Goal: Task Accomplishment & Management: Manage account settings

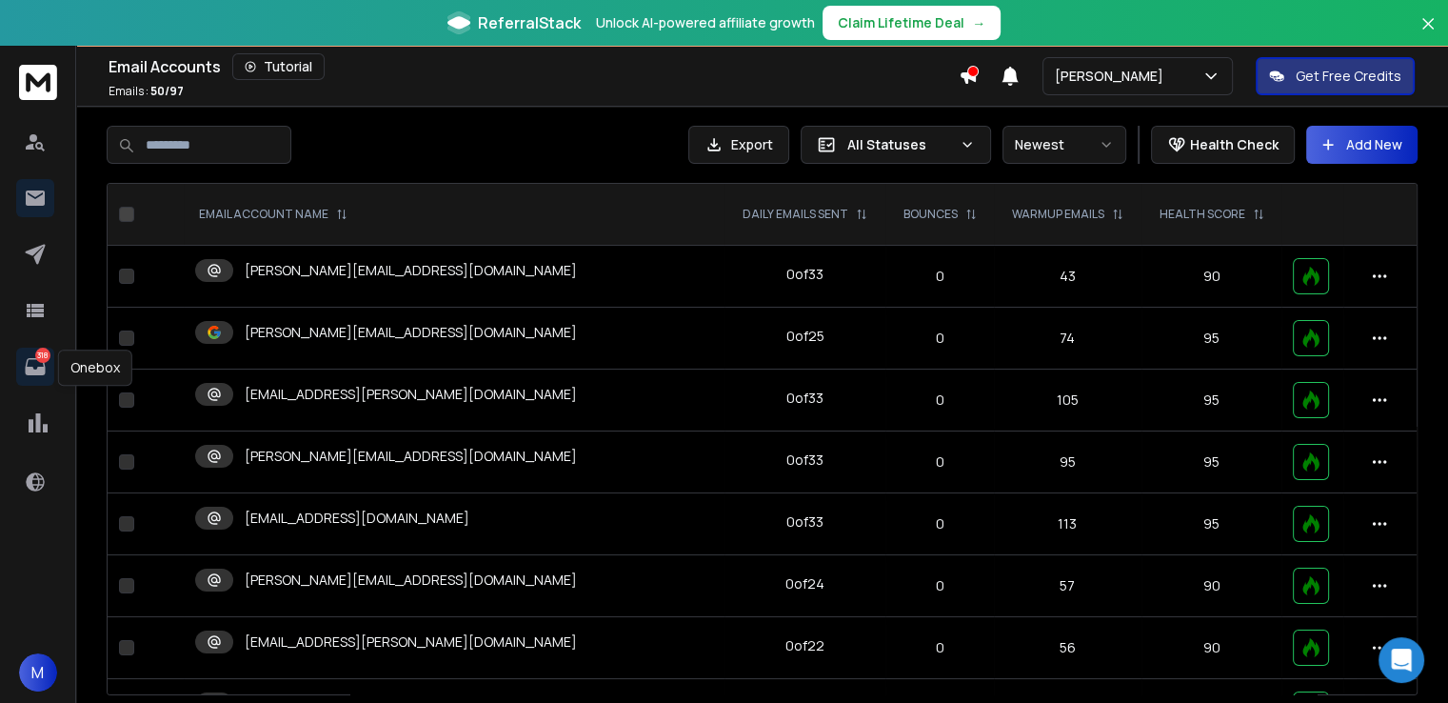
click at [33, 371] on icon at bounding box center [35, 366] width 20 height 17
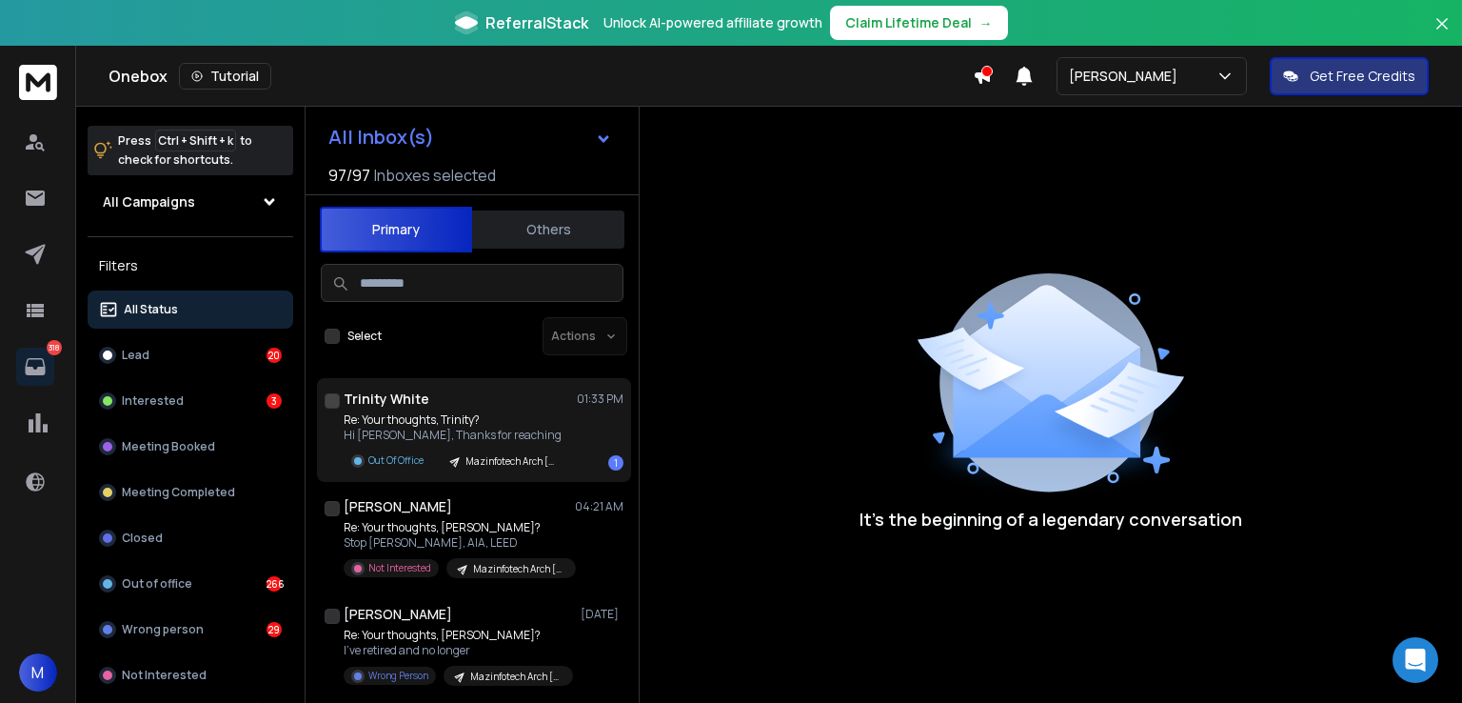
click at [565, 414] on p "Re: Your thoughts, Trinity?" at bounding box center [456, 419] width 225 height 15
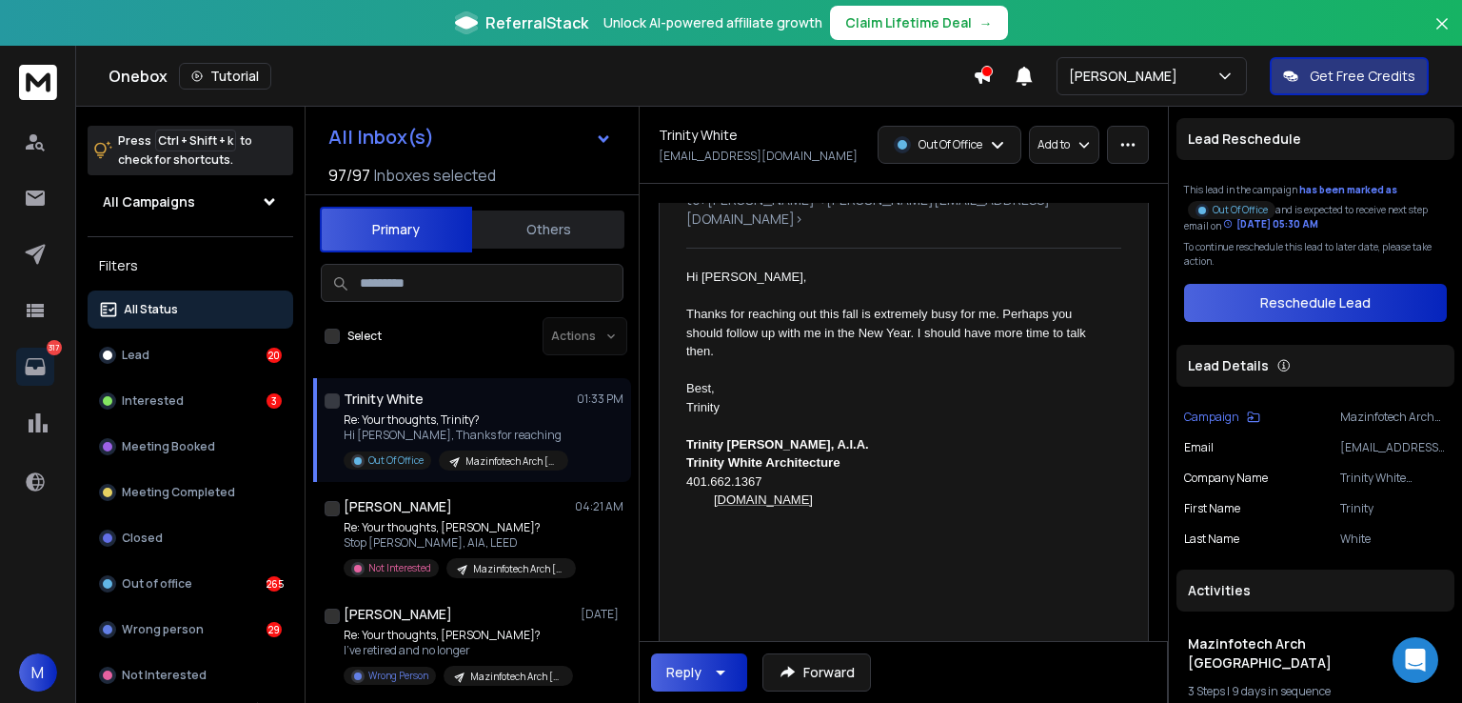
scroll to position [190, 0]
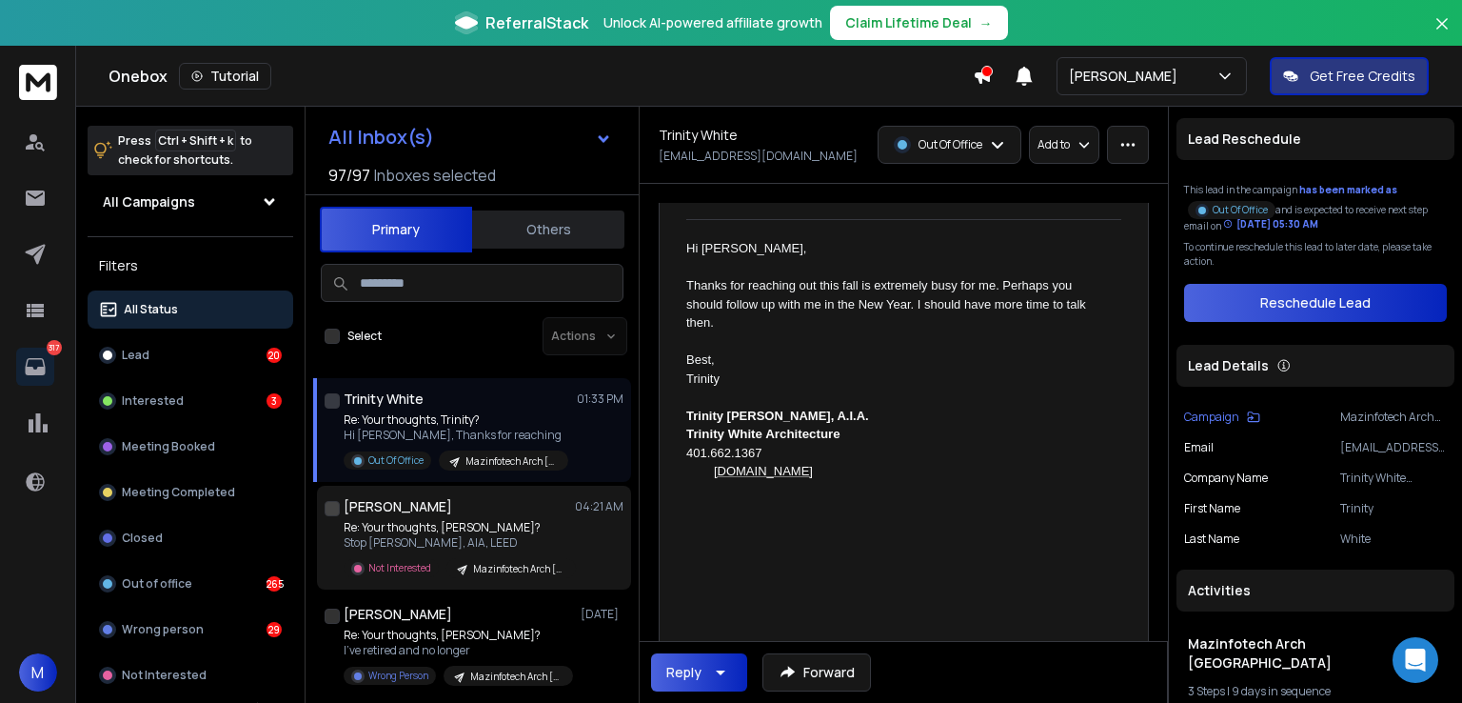
click at [511, 516] on div "[PERSON_NAME] 04:21 AM Re: Your thoughts, [PERSON_NAME]? Stop [PERSON_NAME], AI…" at bounding box center [484, 537] width 280 height 81
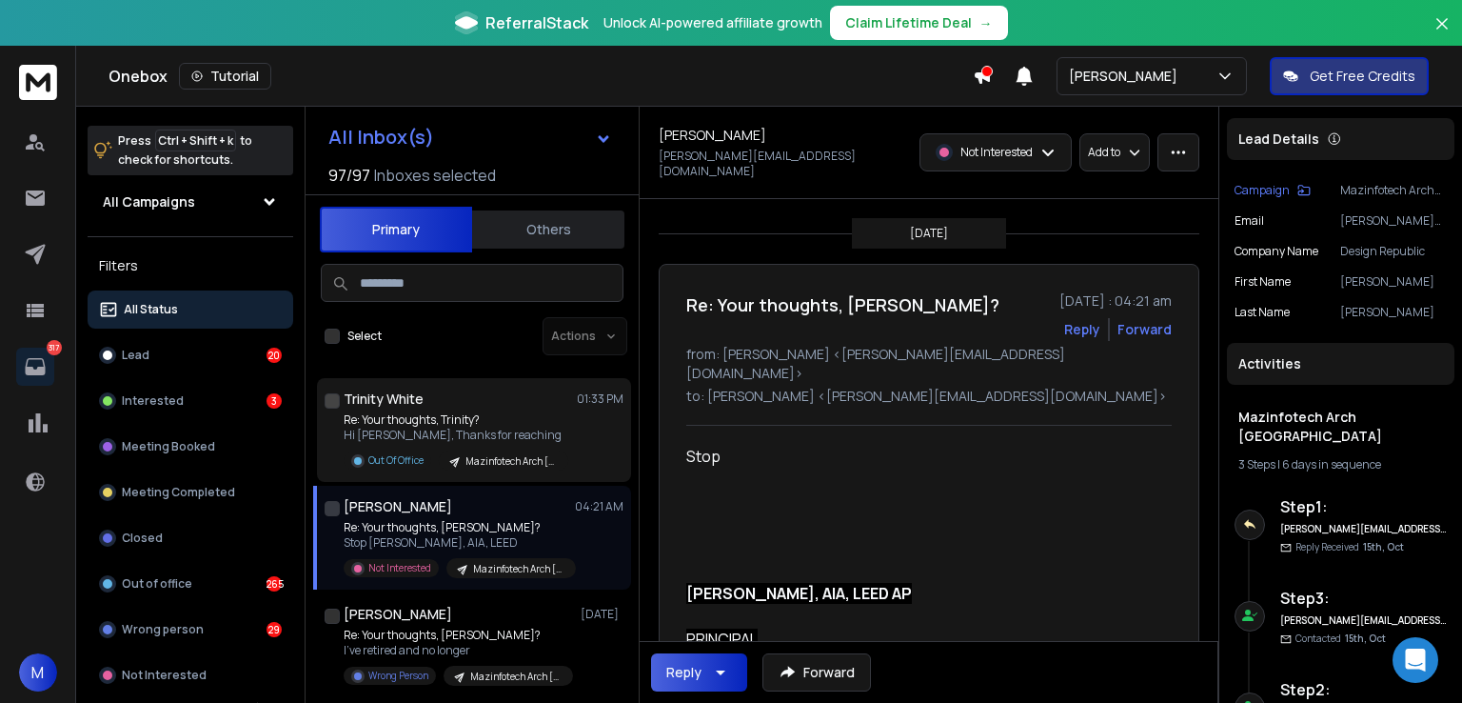
click at [521, 405] on div "Trinity White 01:33 PM" at bounding box center [484, 398] width 280 height 19
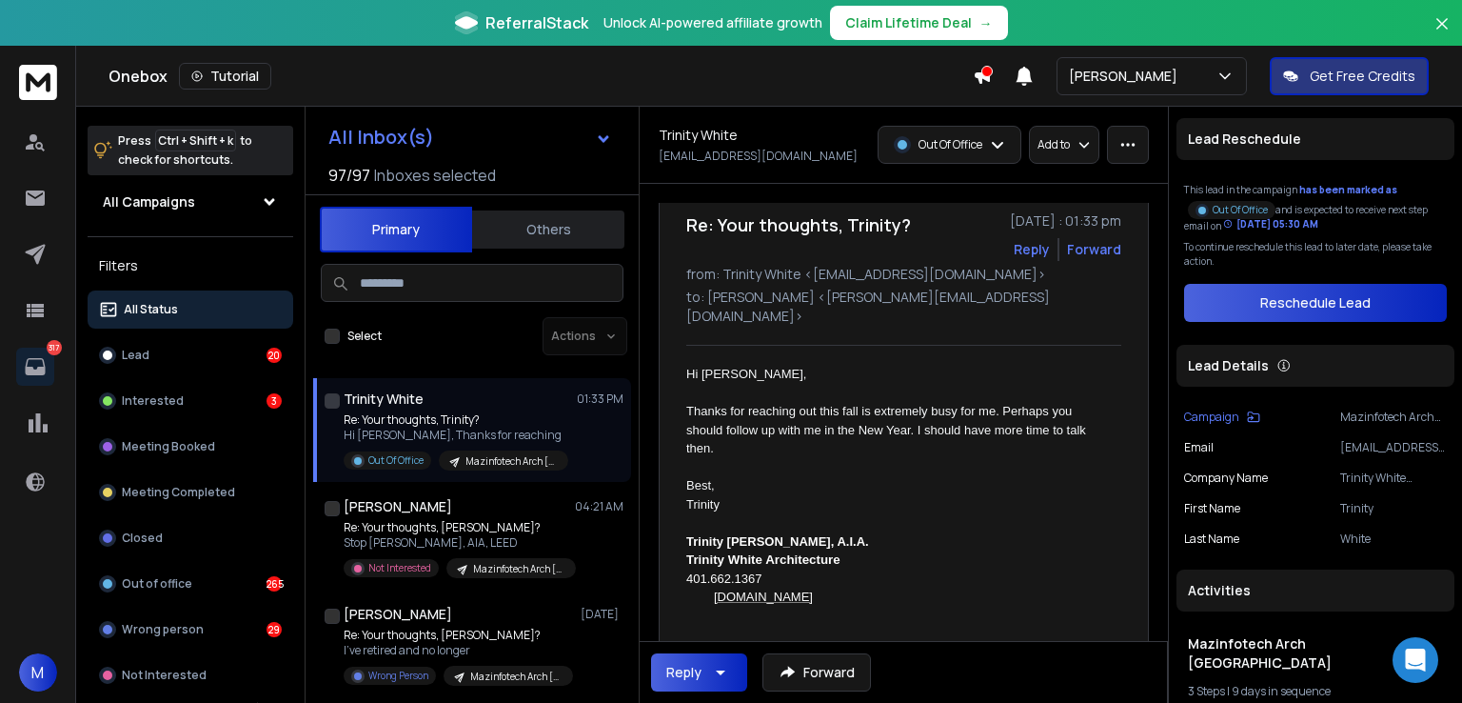
scroll to position [95, 0]
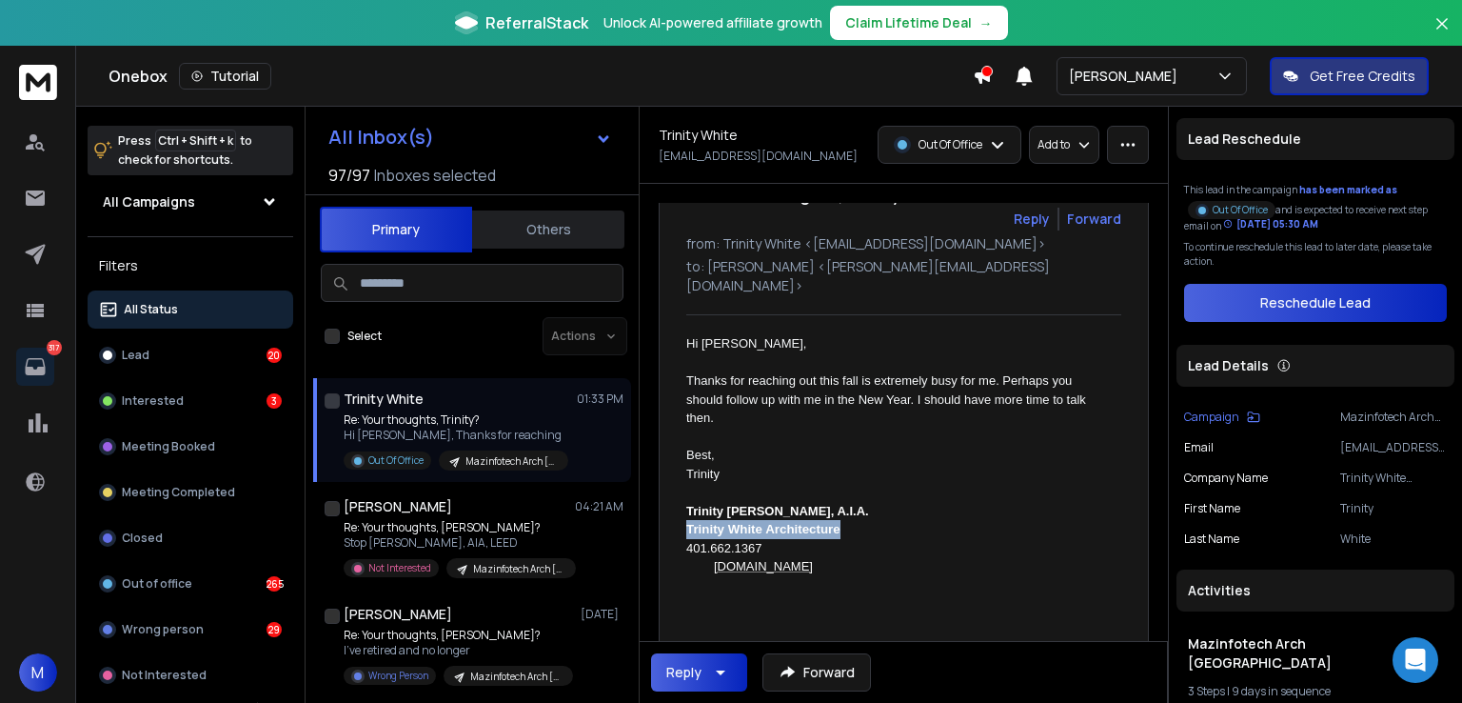
drag, startPoint x: 865, startPoint y: 507, endPoint x: 688, endPoint y: 504, distance: 177.1
click at [688, 520] on div "Trinity White Architecture" at bounding box center [896, 529] width 420 height 19
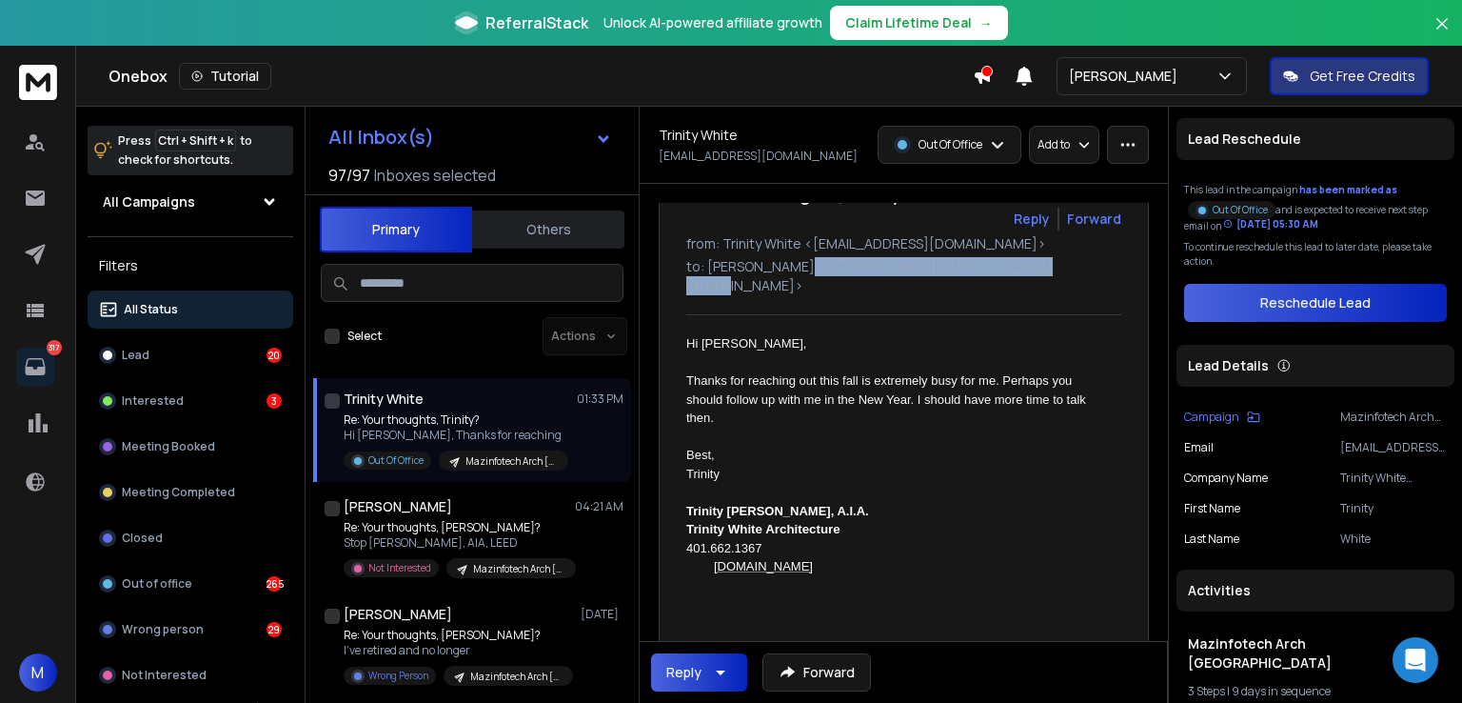
drag, startPoint x: 1041, startPoint y: 261, endPoint x: 801, endPoint y: 273, distance: 240.3
click at [801, 273] on p "to: [PERSON_NAME] <[PERSON_NAME][EMAIL_ADDRESS][DOMAIN_NAME]>" at bounding box center [903, 276] width 435 height 38
copy p "[EMAIL_ADDRESS][DOMAIN_NAME]"
click at [331, 401] on button "button" at bounding box center [332, 400] width 15 height 15
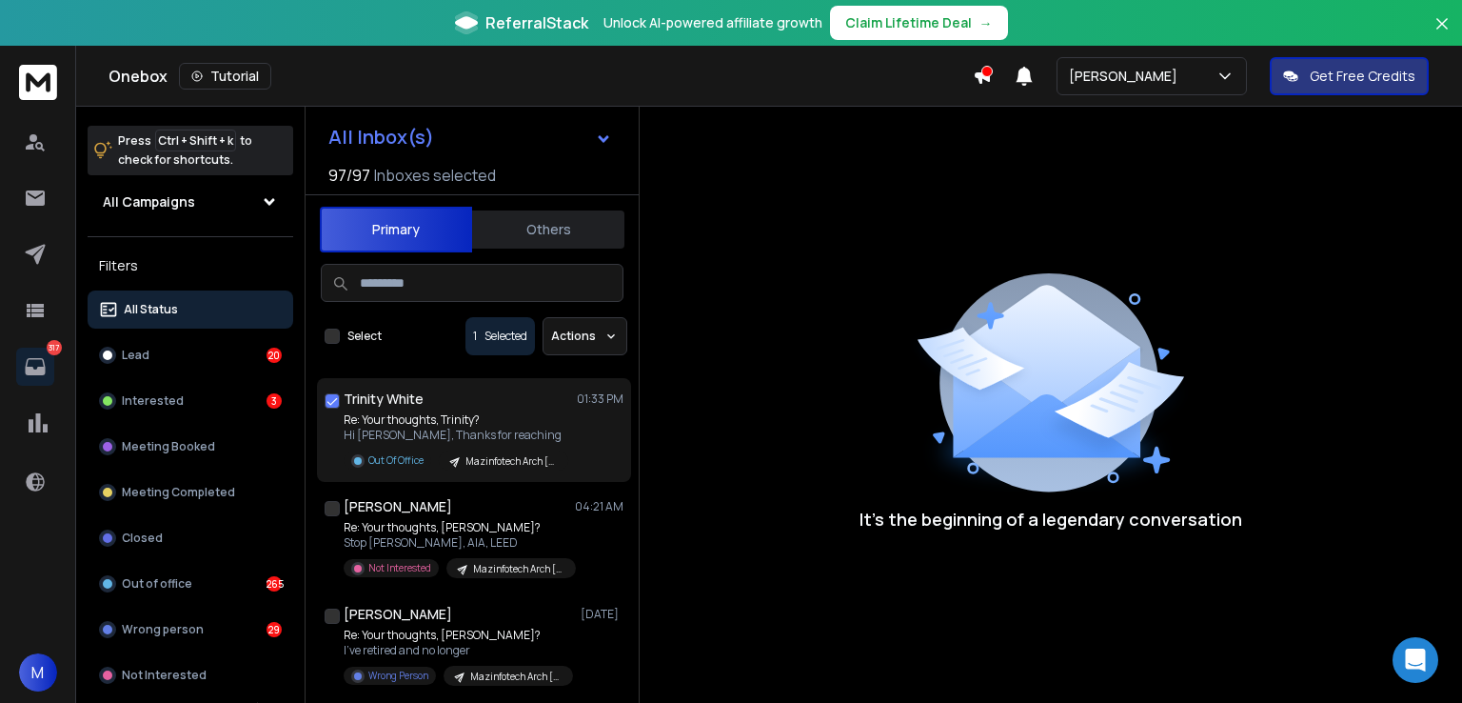
scroll to position [0, 0]
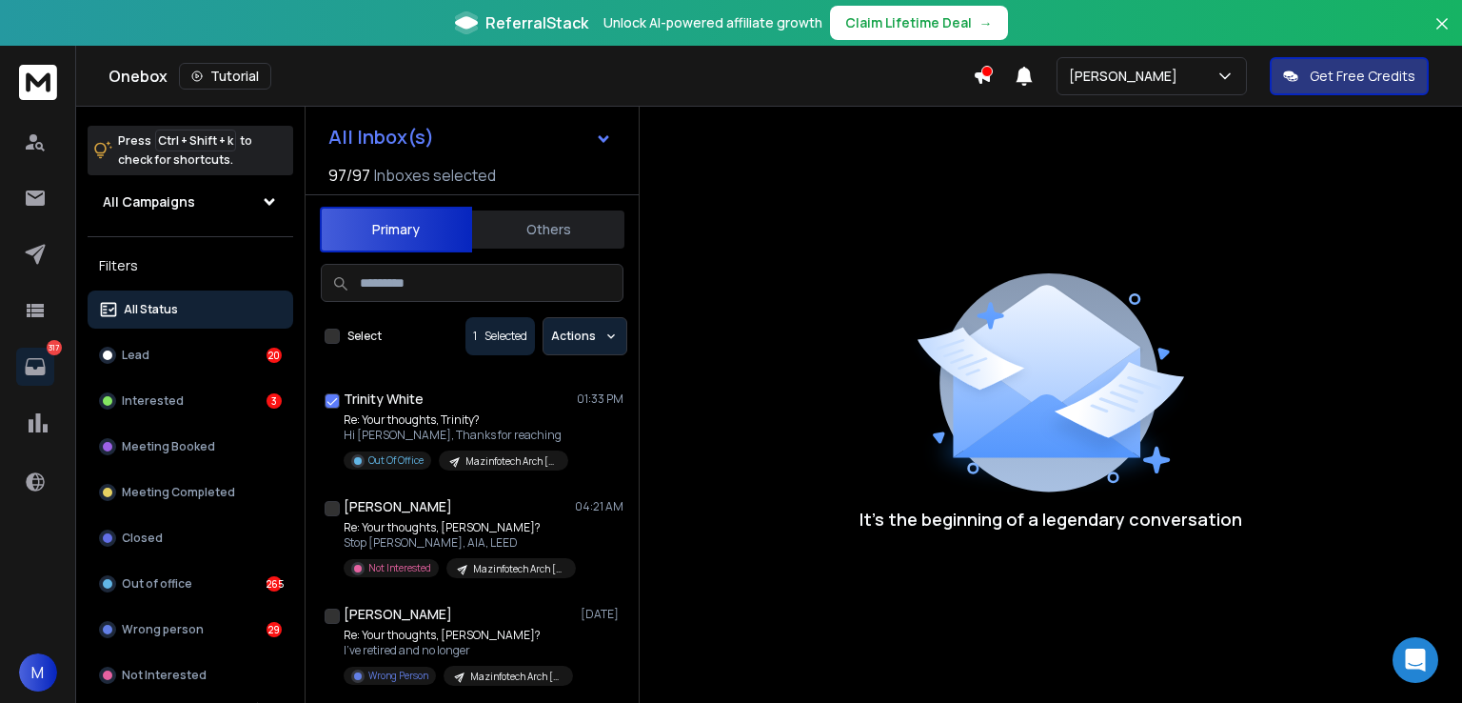
click at [579, 340] on p "Actions" at bounding box center [573, 335] width 45 height 15
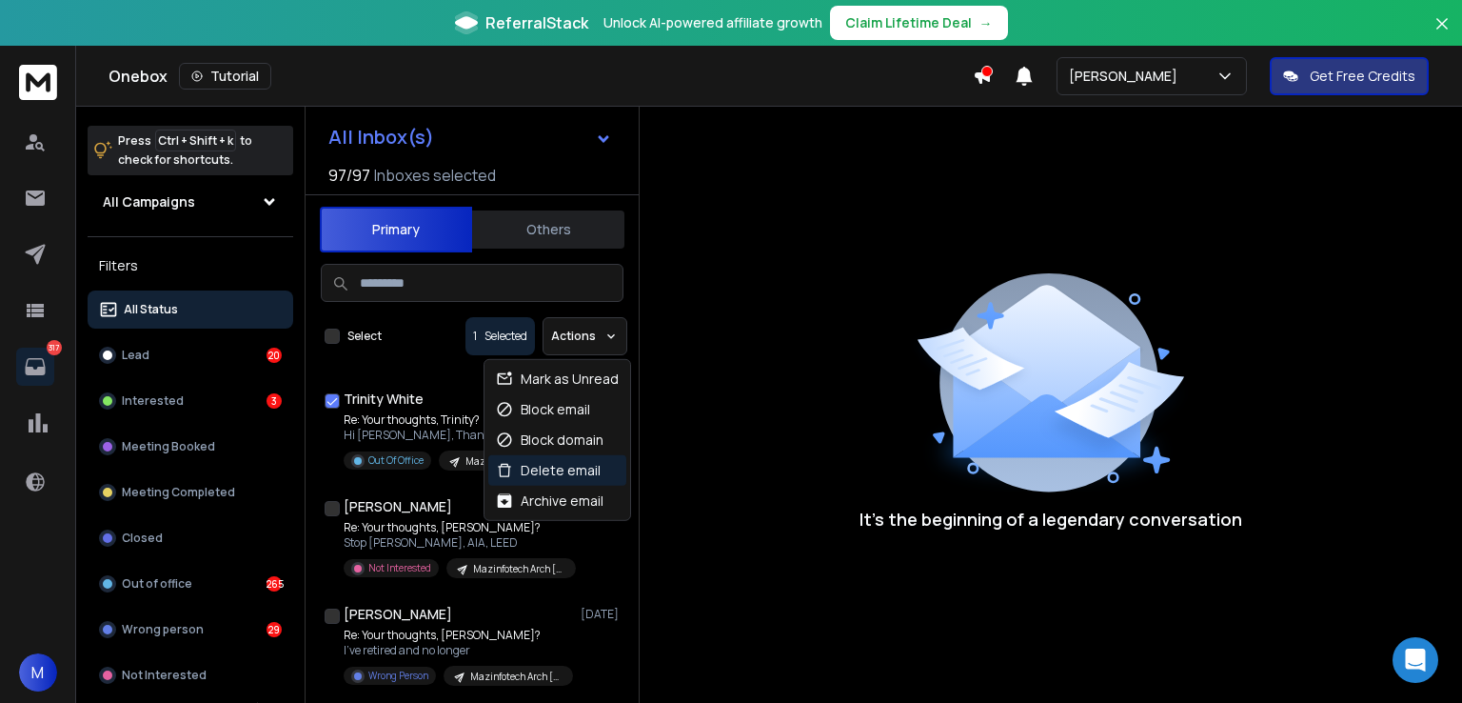
click at [589, 475] on div "Delete email" at bounding box center [548, 470] width 105 height 19
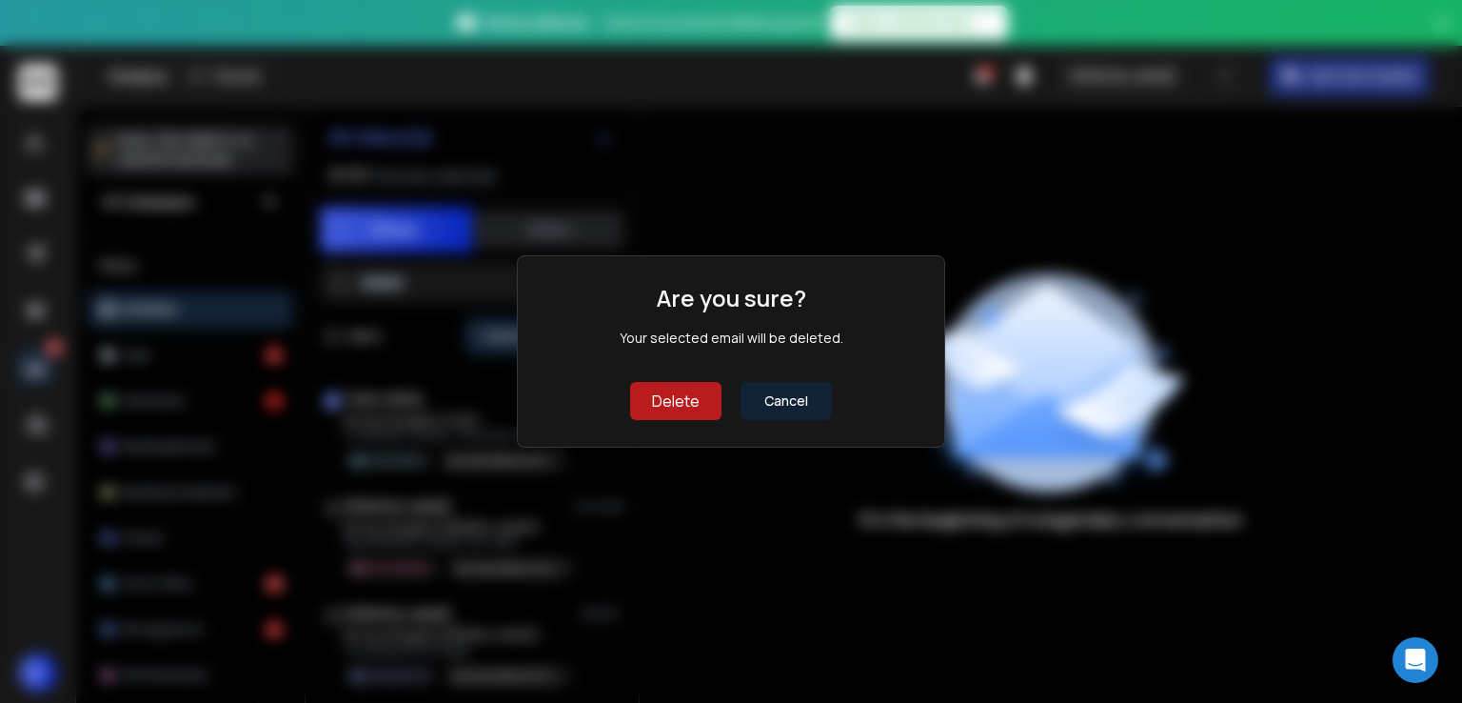
click at [666, 408] on button "Delete" at bounding box center [675, 401] width 91 height 38
